Goal: Find contact information: Find contact information

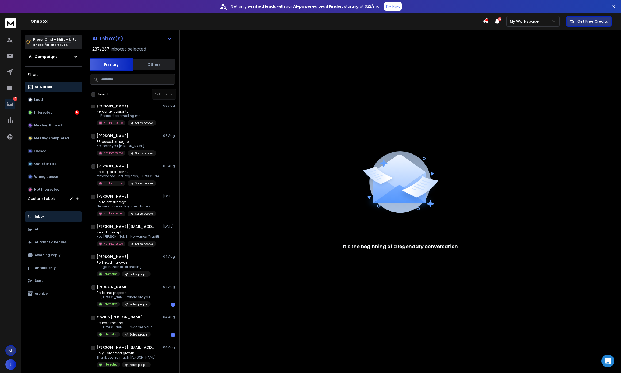
scroll to position [1375, 0]
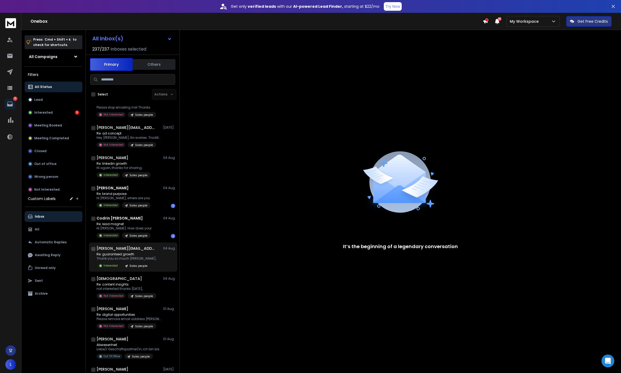
click at [155, 256] on div "Re: guaranteed growth Thank you so much [PERSON_NAME], Interested Sales people" at bounding box center [136, 260] width 79 height 16
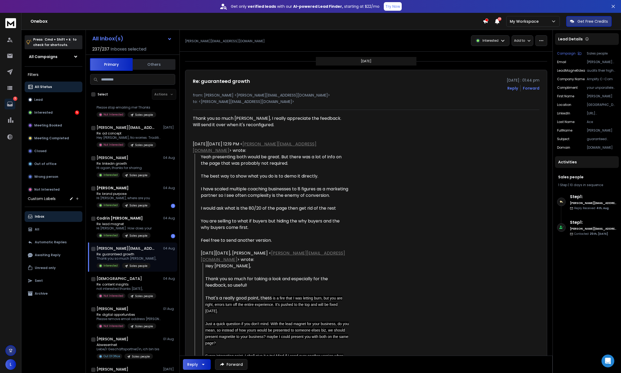
click at [542, 41] on icon "button" at bounding box center [541, 40] width 5 height 5
click at [541, 53] on div "Mark as unread" at bounding box center [526, 52] width 36 height 5
click at [594, 61] on p "[PERSON_NAME][EMAIL_ADDRESS][DOMAIN_NAME]" at bounding box center [602, 62] width 30 height 4
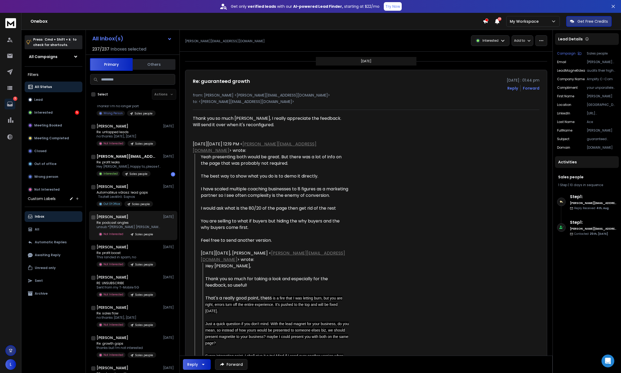
scroll to position [2523, 0]
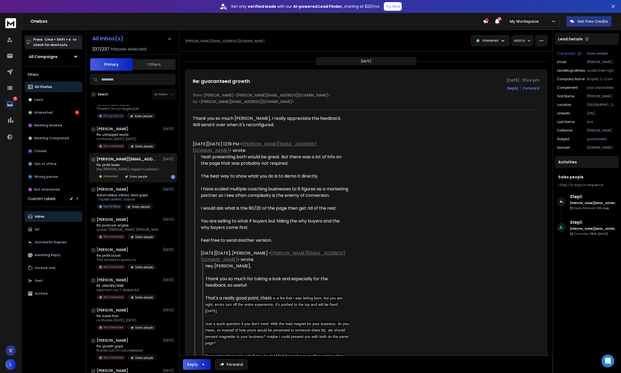
click at [153, 173] on div "Re: profit leaks Hey [PERSON_NAME], Happy to, please feel Interested Sales peop…" at bounding box center [136, 171] width 79 height 16
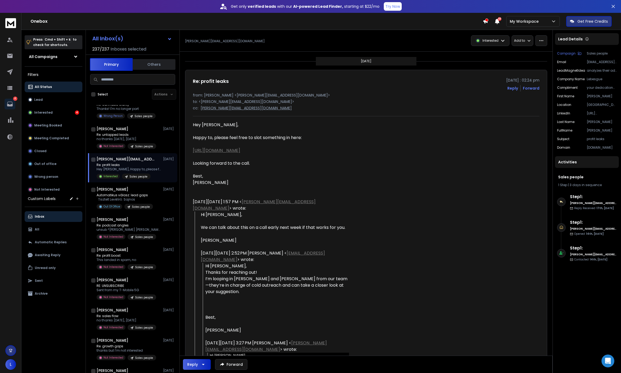
click at [221, 103] on p "to: <[PERSON_NAME][EMAIL_ADDRESS][DOMAIN_NAME]>" at bounding box center [366, 101] width 347 height 5
drag, startPoint x: 232, startPoint y: 101, endPoint x: 201, endPoint y: 104, distance: 31.7
click at [201, 104] on p "to: <[PERSON_NAME][EMAIL_ADDRESS][DOMAIN_NAME]>" at bounding box center [366, 101] width 347 height 5
copy p "[PERSON_NAME][EMAIL_ADDRESS][DOMAIN_NAME]"
click at [594, 114] on p "[URL][DOMAIN_NAME][PERSON_NAME]" at bounding box center [602, 113] width 30 height 4
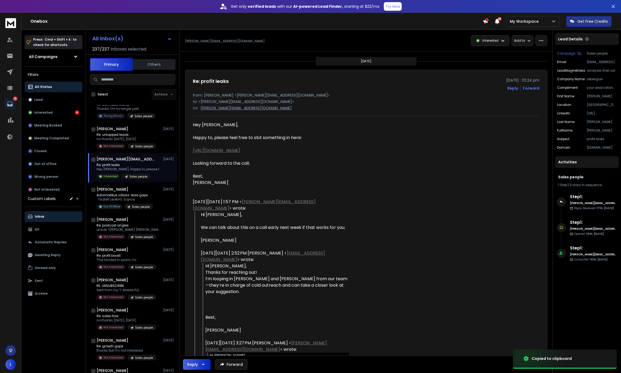
click at [594, 149] on p "[DOMAIN_NAME]" at bounding box center [602, 148] width 30 height 4
click at [590, 81] on p "Lebesgue" at bounding box center [602, 79] width 30 height 4
click at [597, 71] on p "analyzes their ad spend and conversion funnel, pinpointing overlooked profit le…" at bounding box center [602, 71] width 30 height 4
